Goal: Task Accomplishment & Management: Use online tool/utility

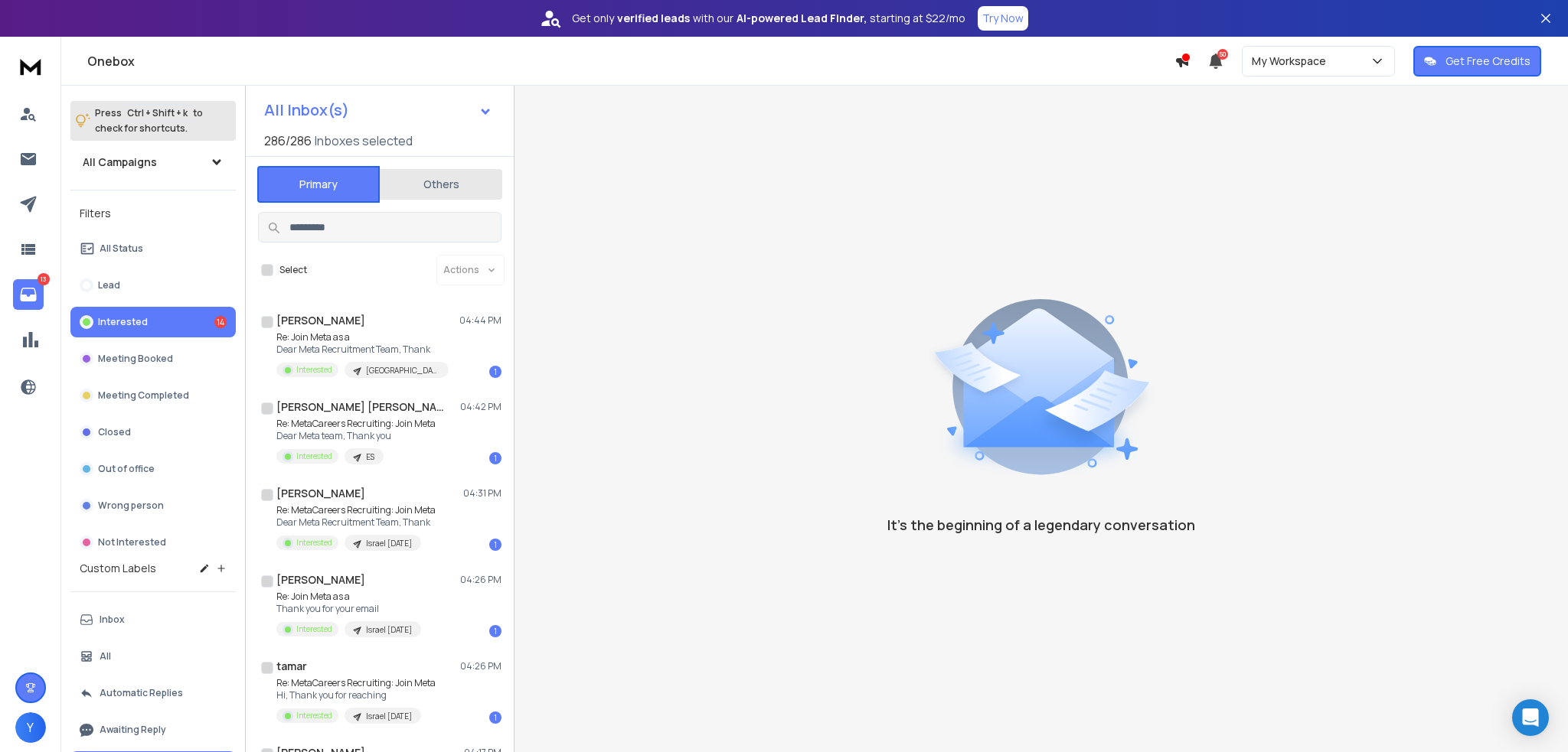
scroll to position [127, 0]
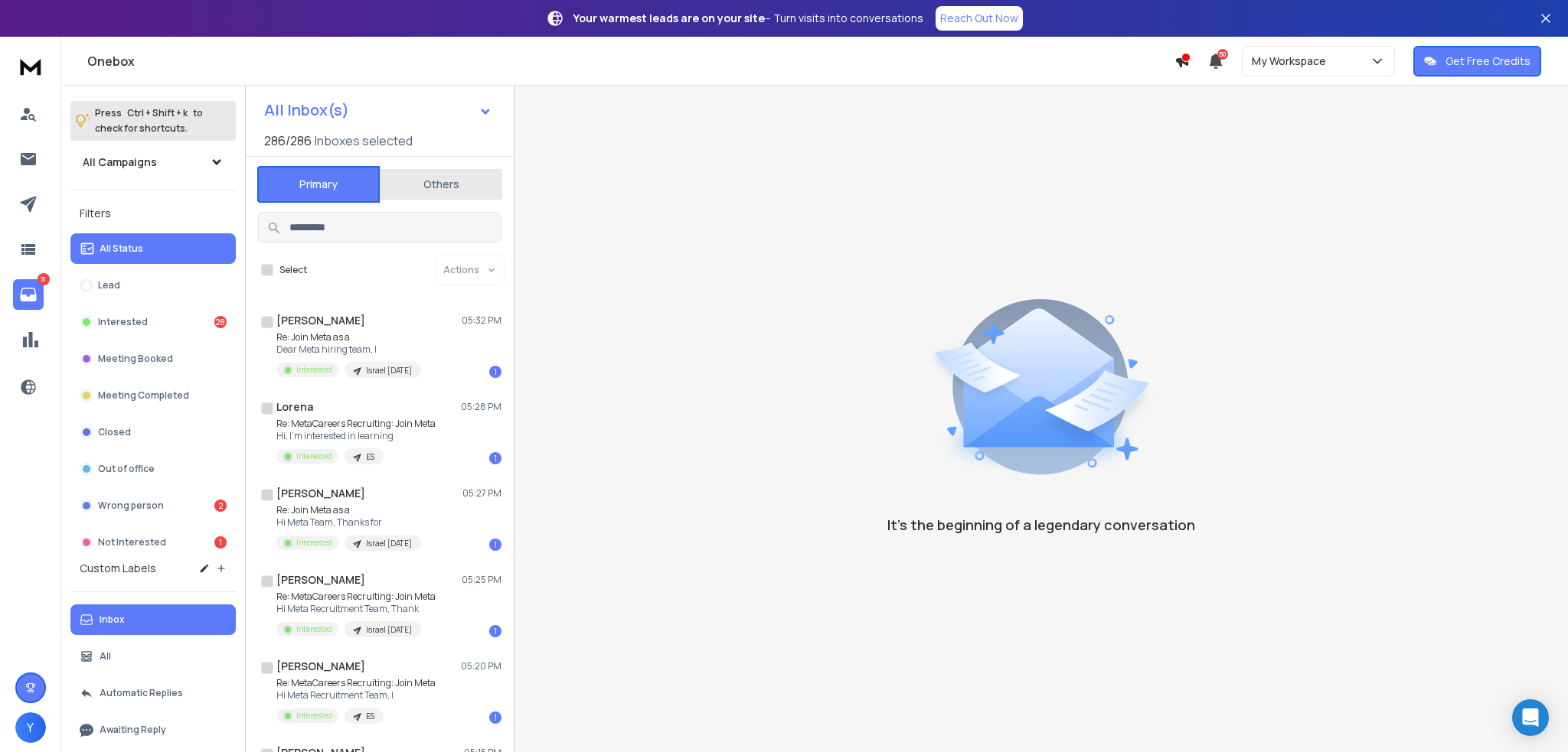
click at [390, 235] on input at bounding box center [379, 227] width 244 height 30
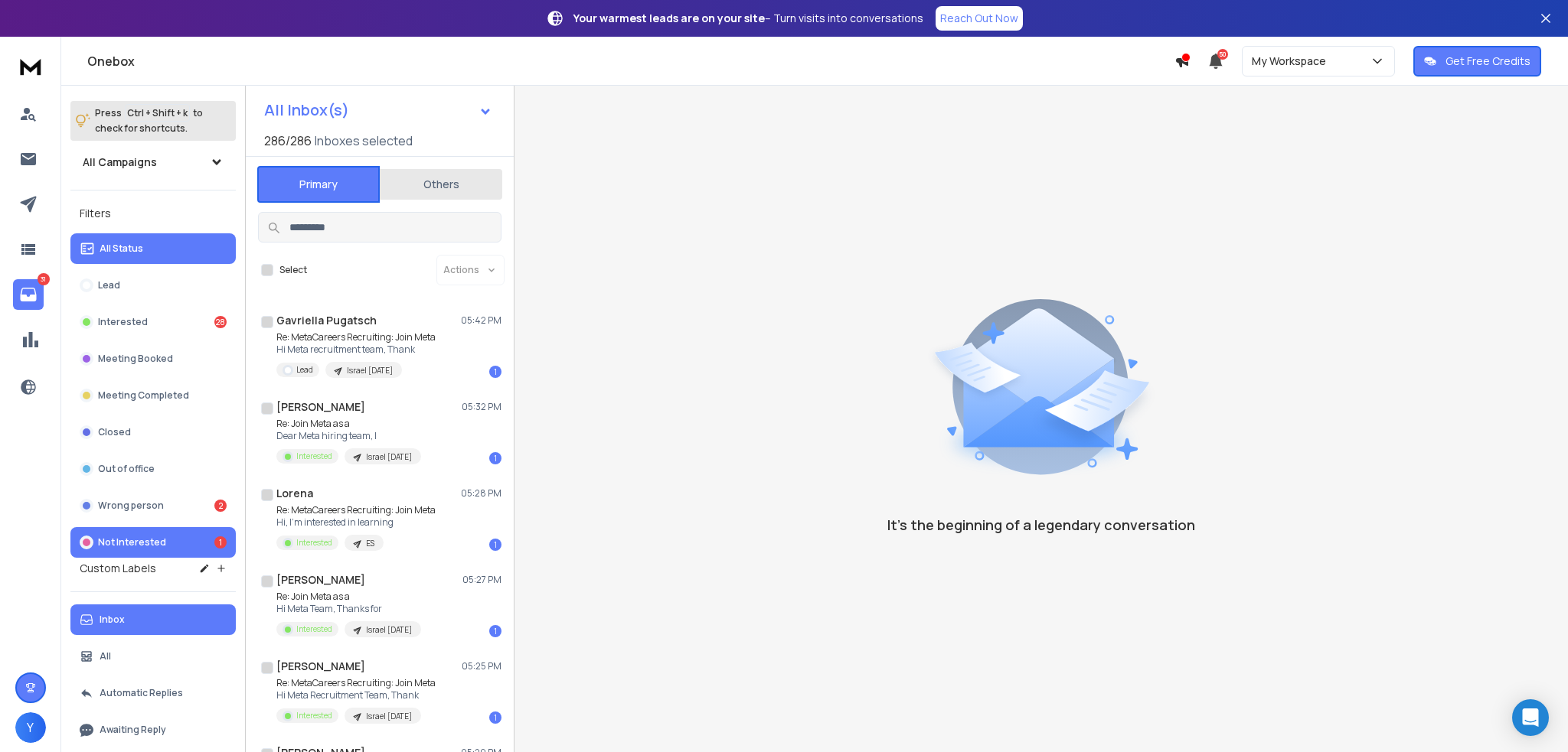
click at [127, 544] on p "Not Interested" at bounding box center [132, 542] width 68 height 12
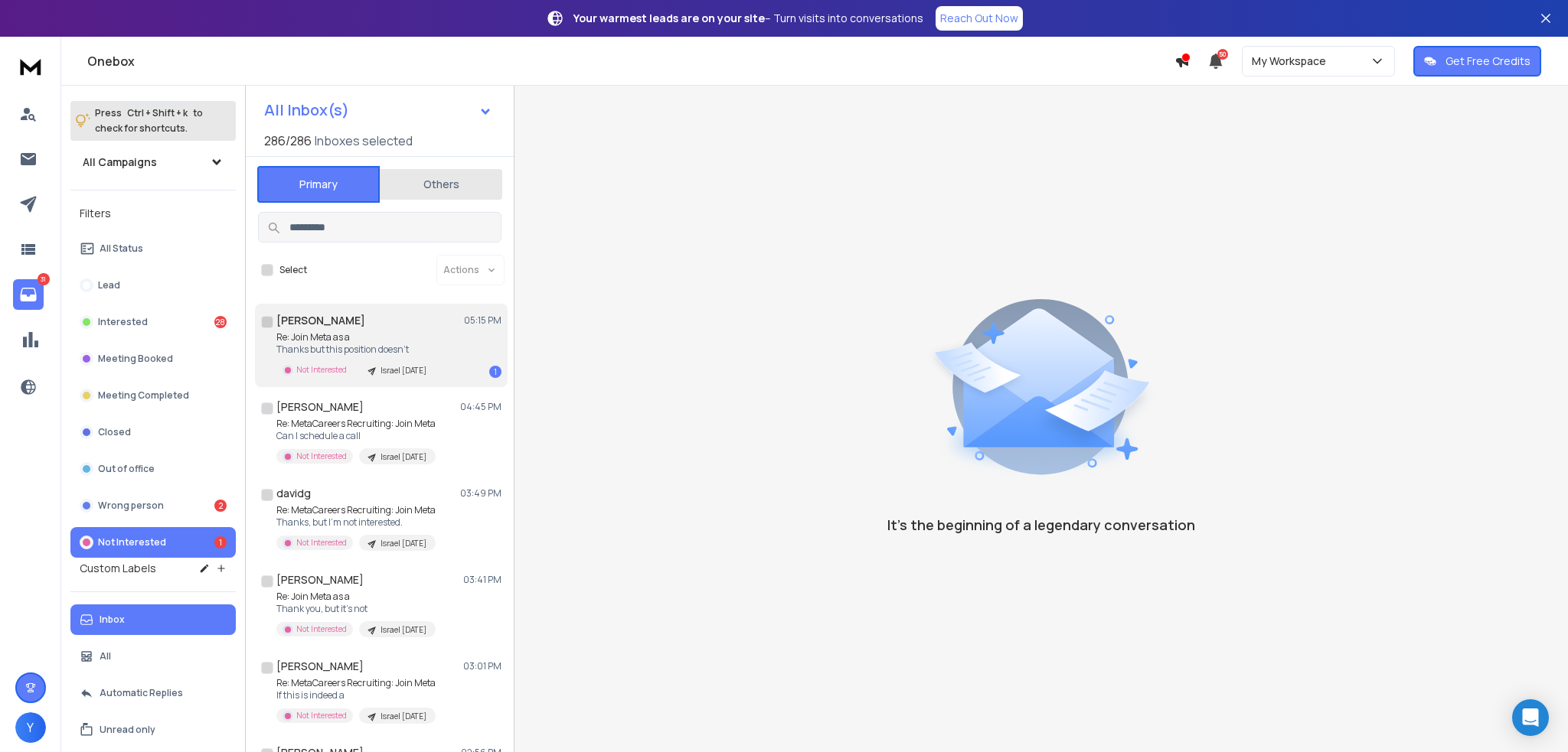
click at [366, 343] on p "Thanks but this position doesn't" at bounding box center [356, 349] width 160 height 12
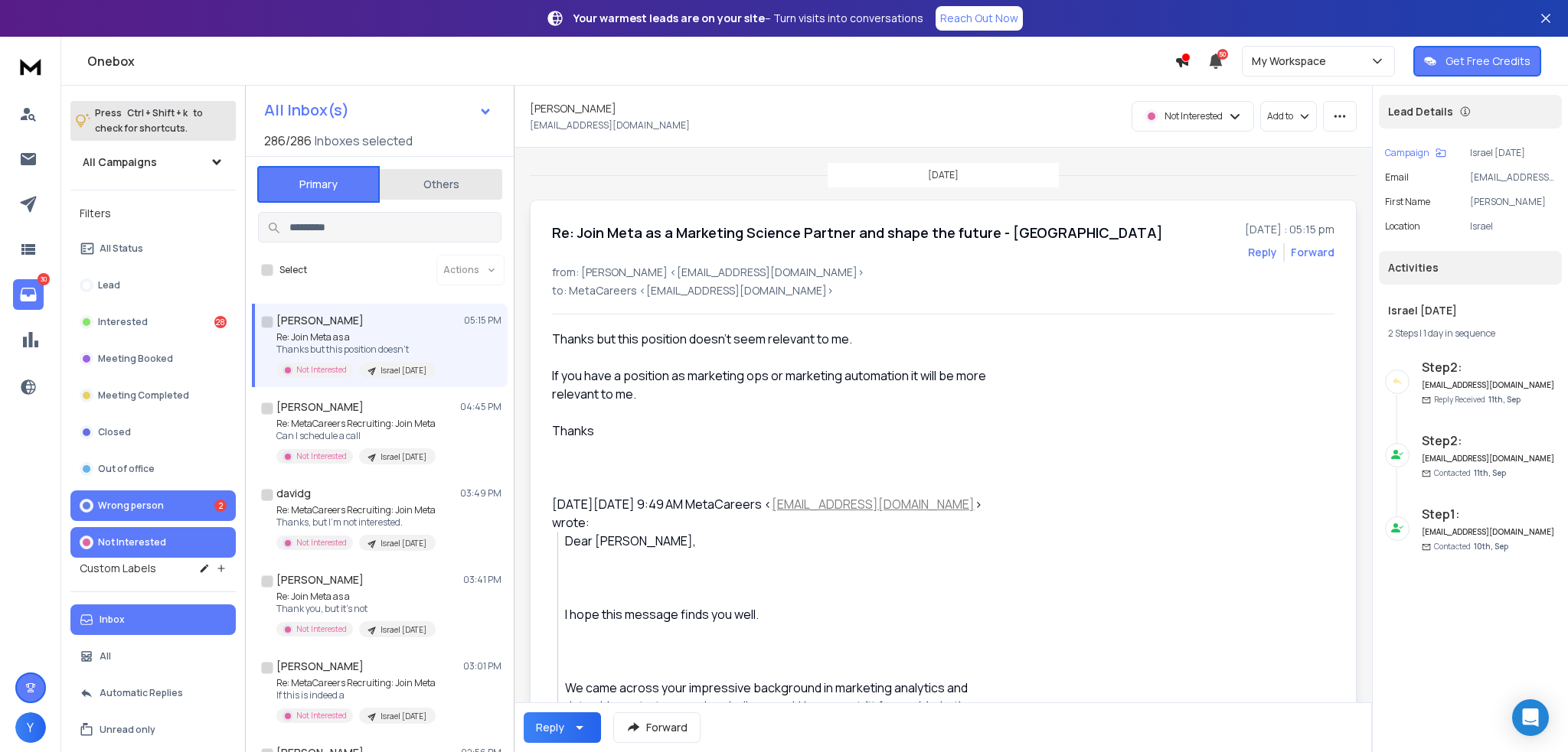
click at [153, 503] on p "Wrong person" at bounding box center [131, 505] width 66 height 12
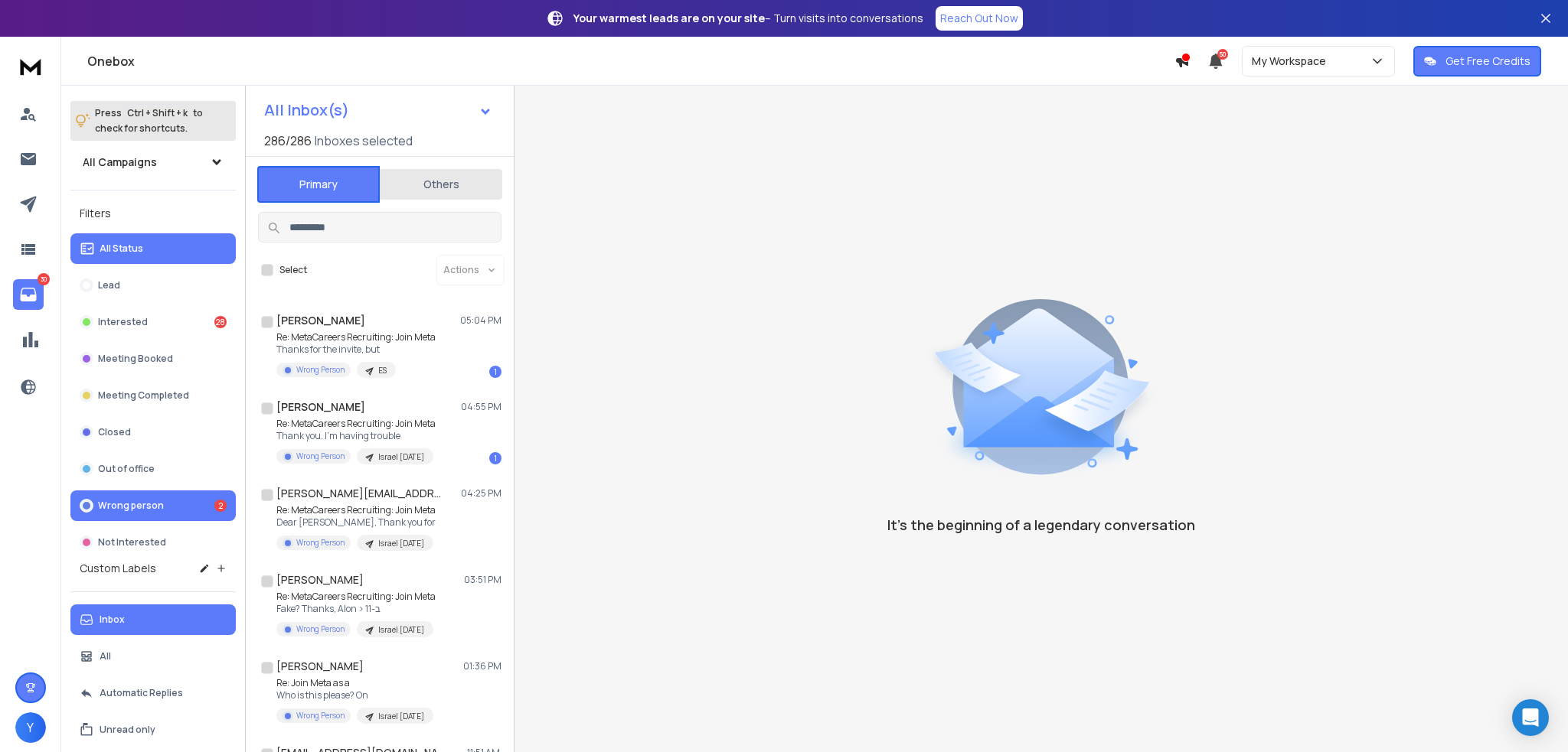
click at [135, 253] on p "All Status" at bounding box center [121, 248] width 43 height 12
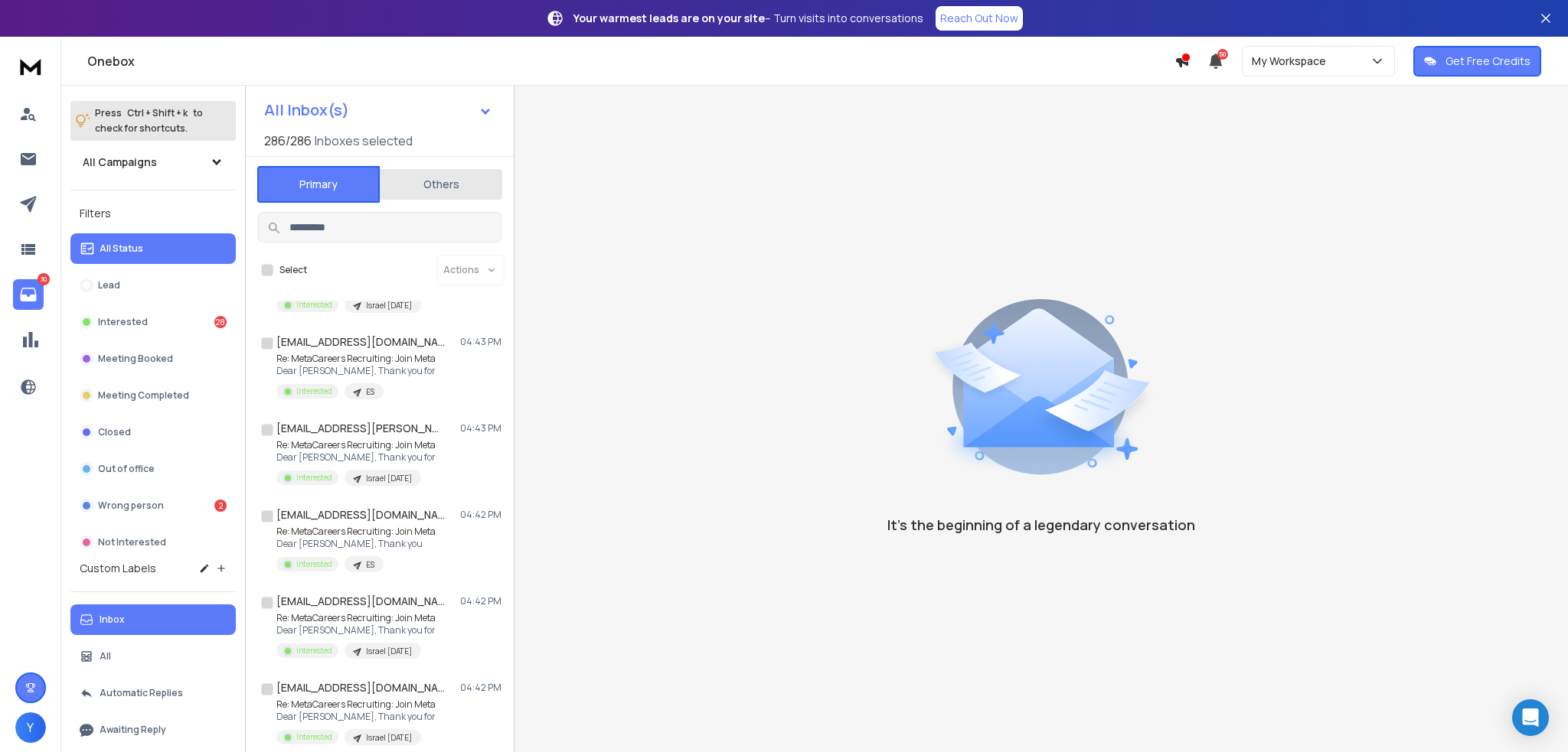
scroll to position [1989, 0]
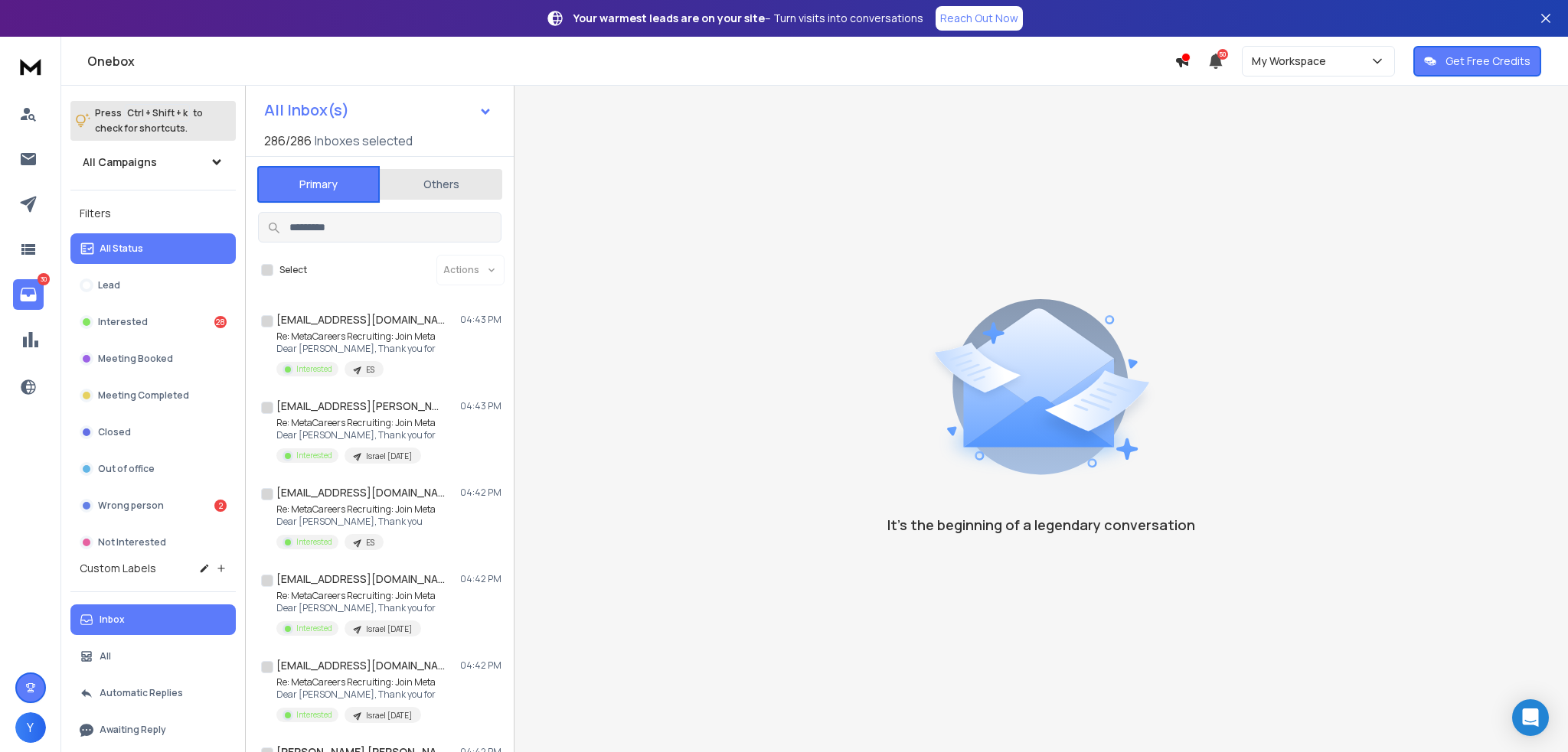
click at [358, 235] on input at bounding box center [379, 227] width 244 height 30
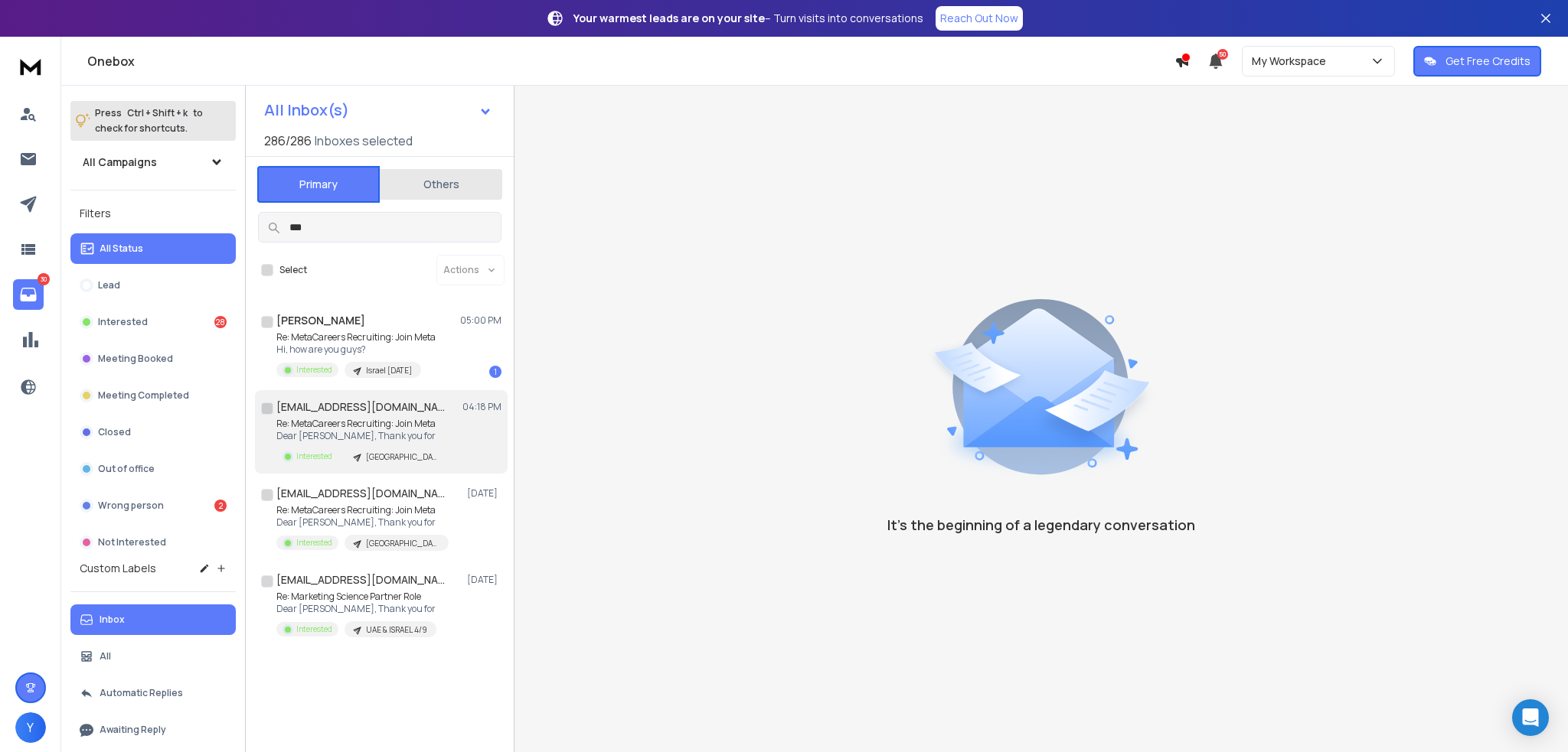
type input "***"
click at [426, 432] on p "Dear [PERSON_NAME], Thank you for" at bounding box center [362, 436] width 172 height 12
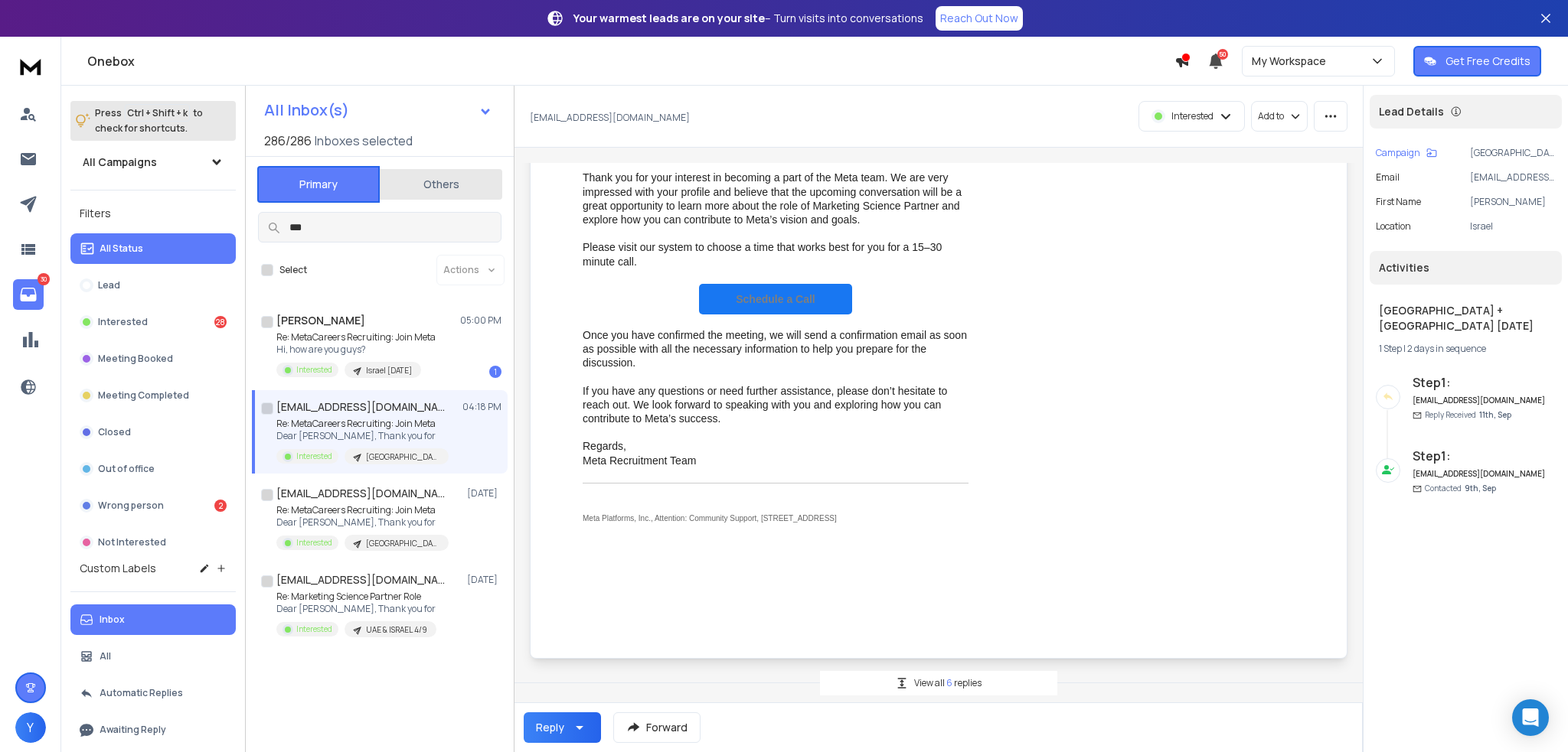
scroll to position [244, 0]
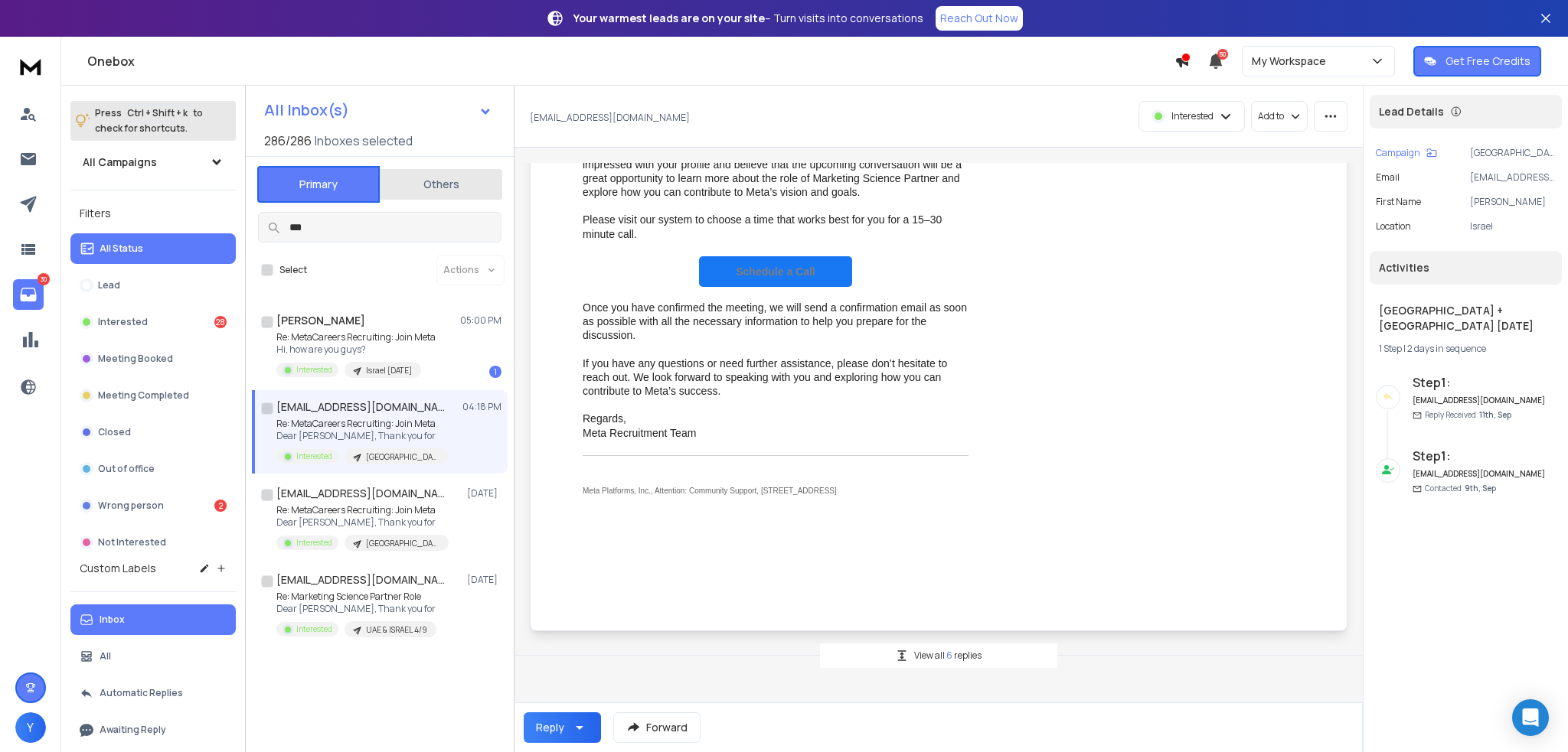
click at [936, 658] on p "View all 6 replies" at bounding box center [947, 655] width 67 height 12
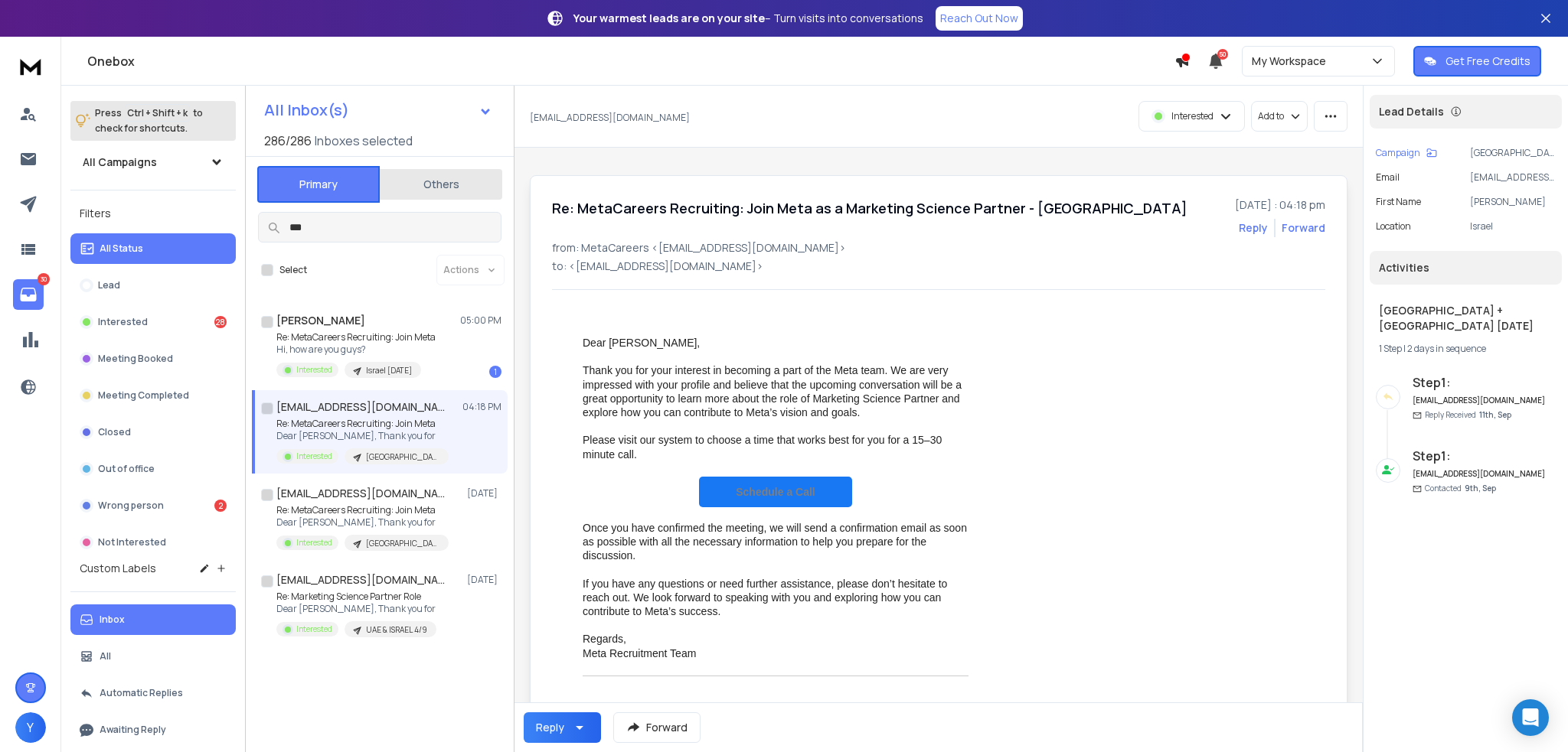
scroll to position [0, 0]
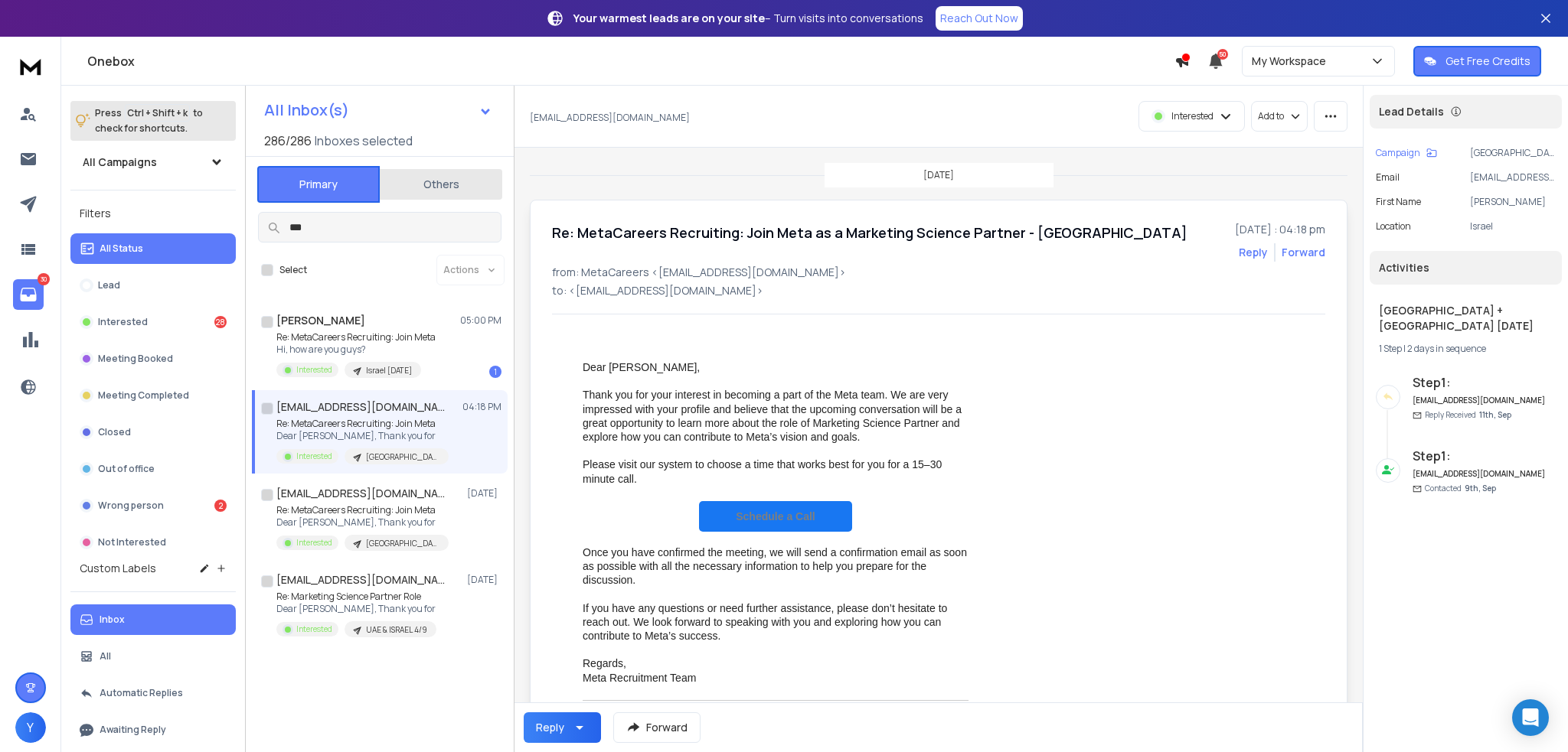
click at [793, 375] on div at bounding box center [775, 381] width 386 height 14
